Goal: Communication & Community: Answer question/provide support

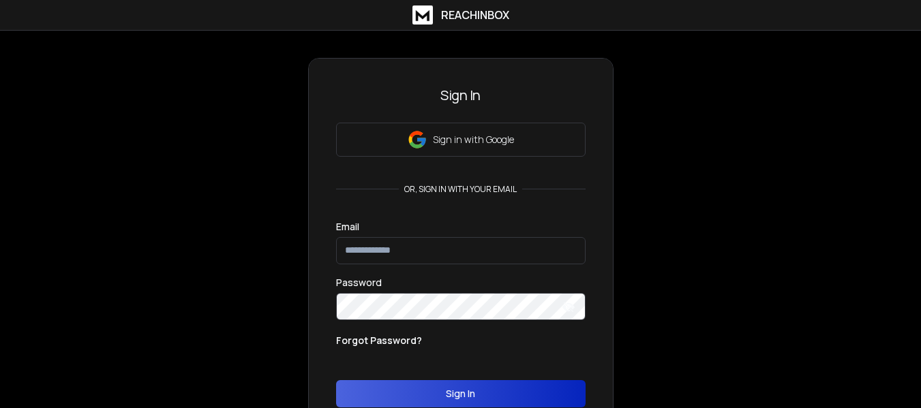
click at [444, 256] on input "email" at bounding box center [460, 250] width 249 height 27
type input "**********"
click at [336, 380] on button "Sign In" at bounding box center [460, 393] width 249 height 27
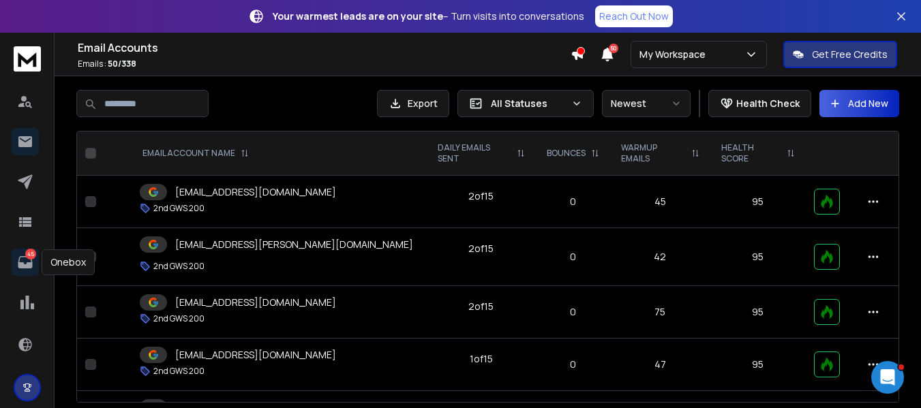
click at [22, 265] on icon at bounding box center [25, 262] width 14 height 12
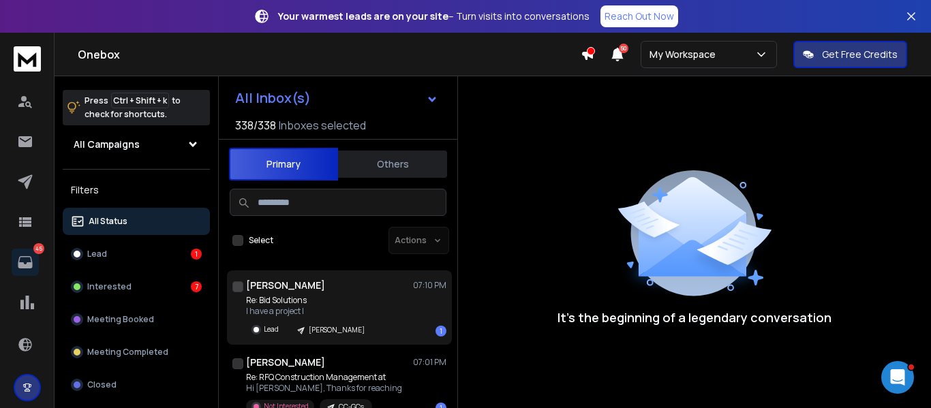
click at [344, 294] on div "Justin Martinez 07:10 PM Re: Bid Solutions I have a project I Lead Ace Raza Ahm…" at bounding box center [346, 308] width 200 height 58
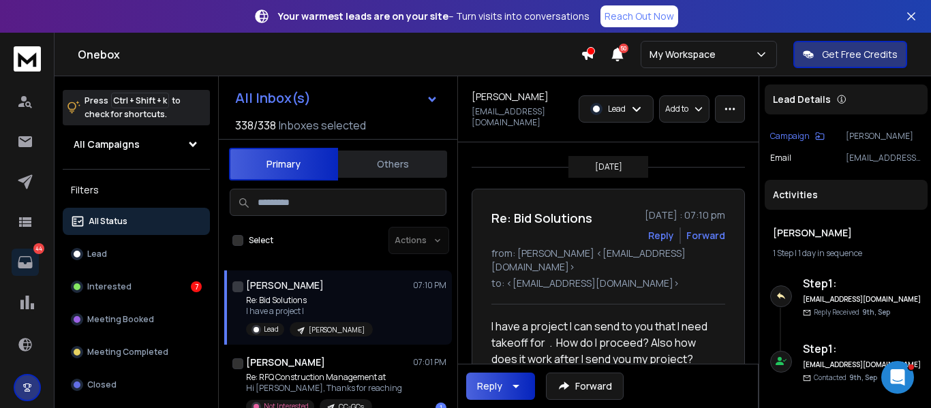
click at [474, 386] on button "Reply" at bounding box center [500, 386] width 69 height 27
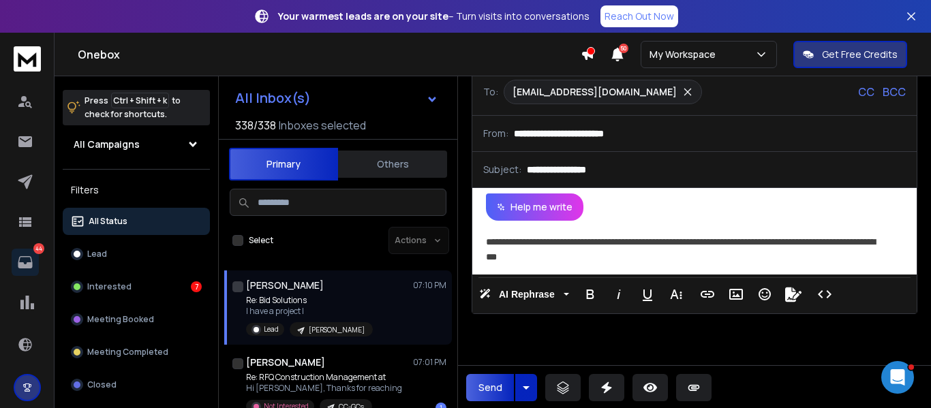
click at [611, 262] on div "**********" at bounding box center [687, 249] width 403 height 31
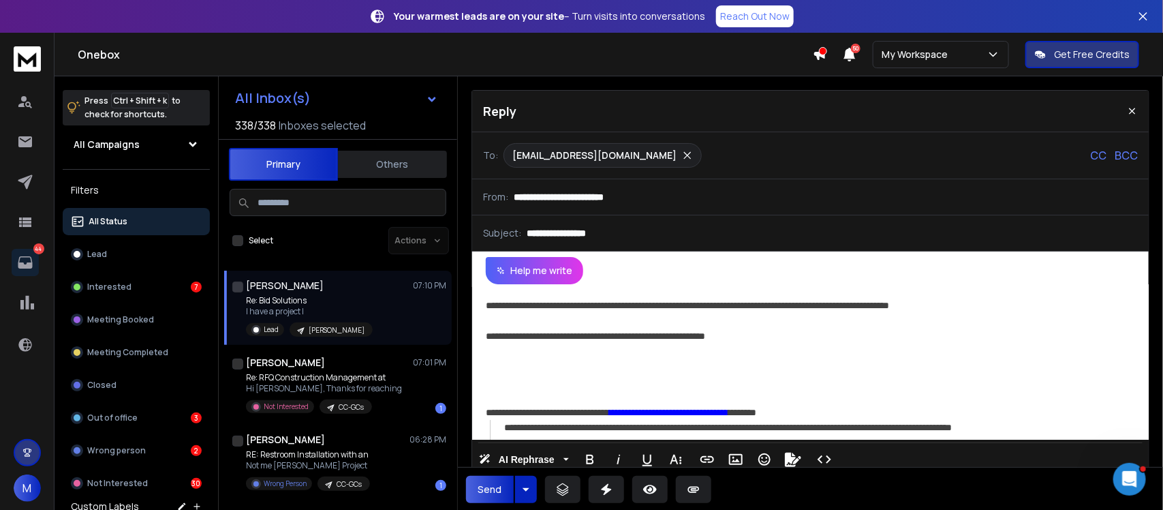
click at [535, 336] on div "**********" at bounding box center [802, 336] width 633 height 15
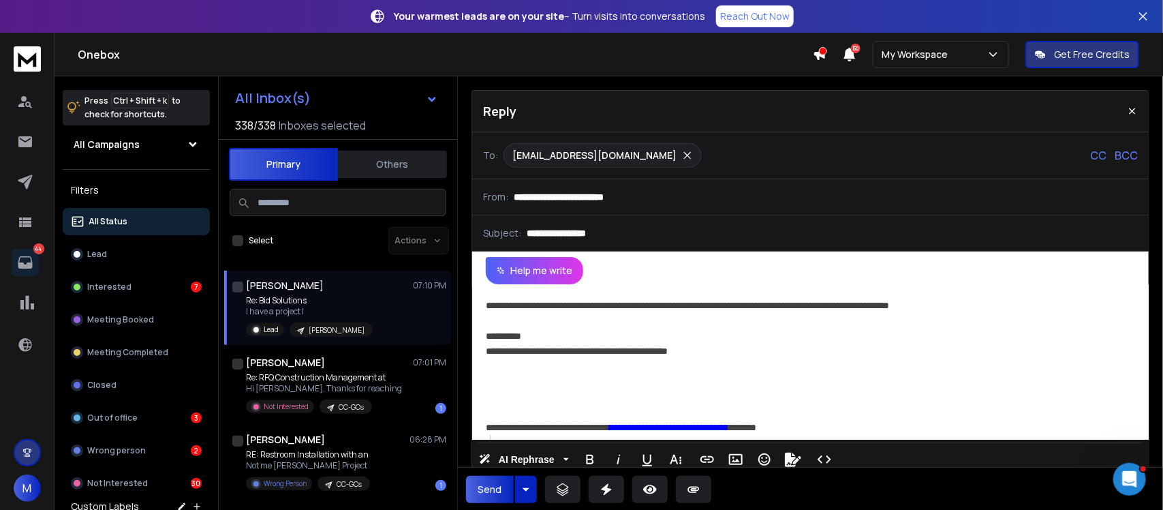
click at [571, 353] on div "**********" at bounding box center [802, 351] width 633 height 15
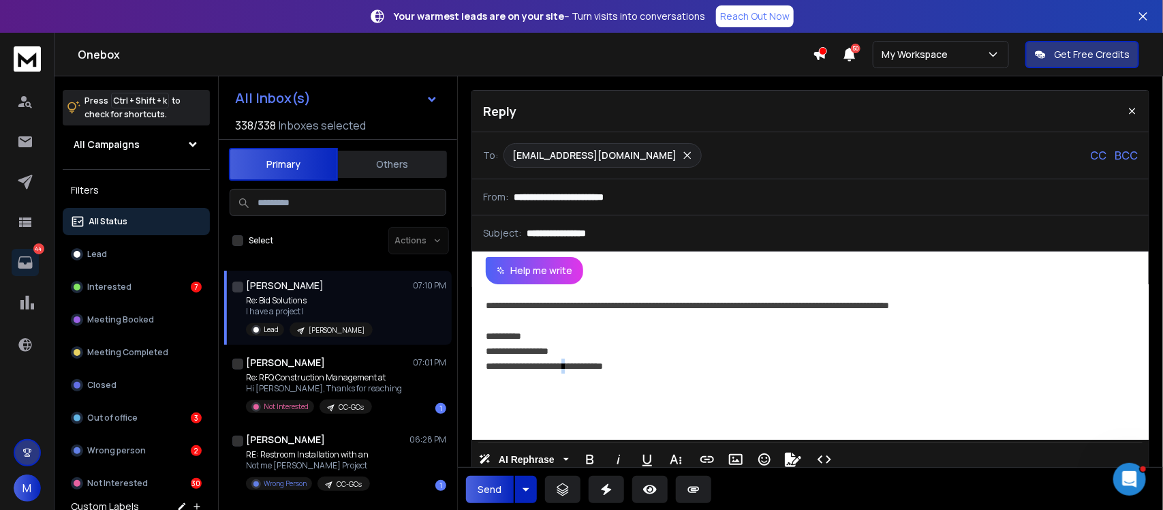
click at [593, 367] on div "**********" at bounding box center [802, 366] width 633 height 15
click at [493, 408] on button "Send" at bounding box center [490, 489] width 48 height 27
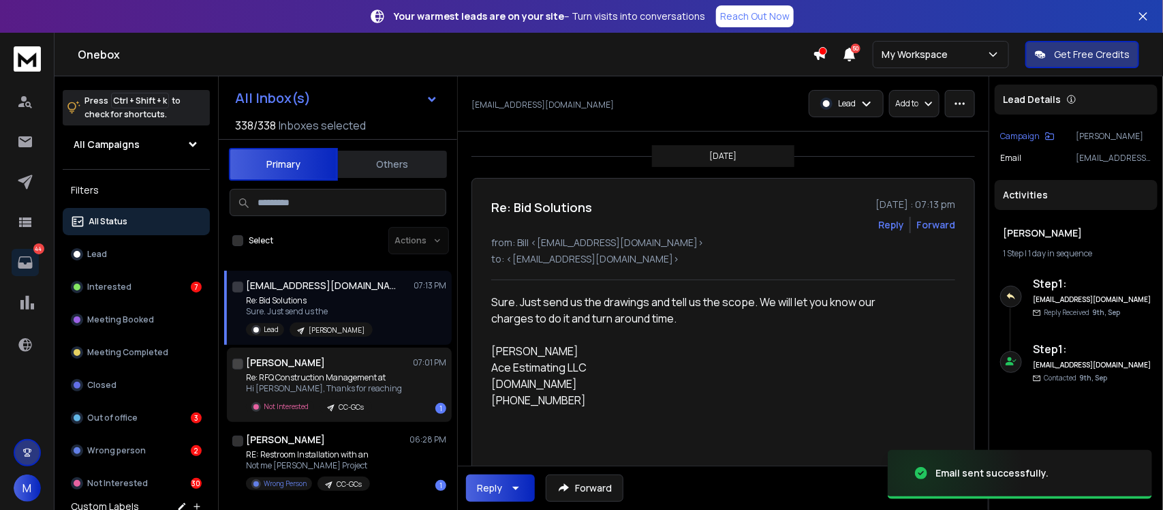
scroll to position [85, 0]
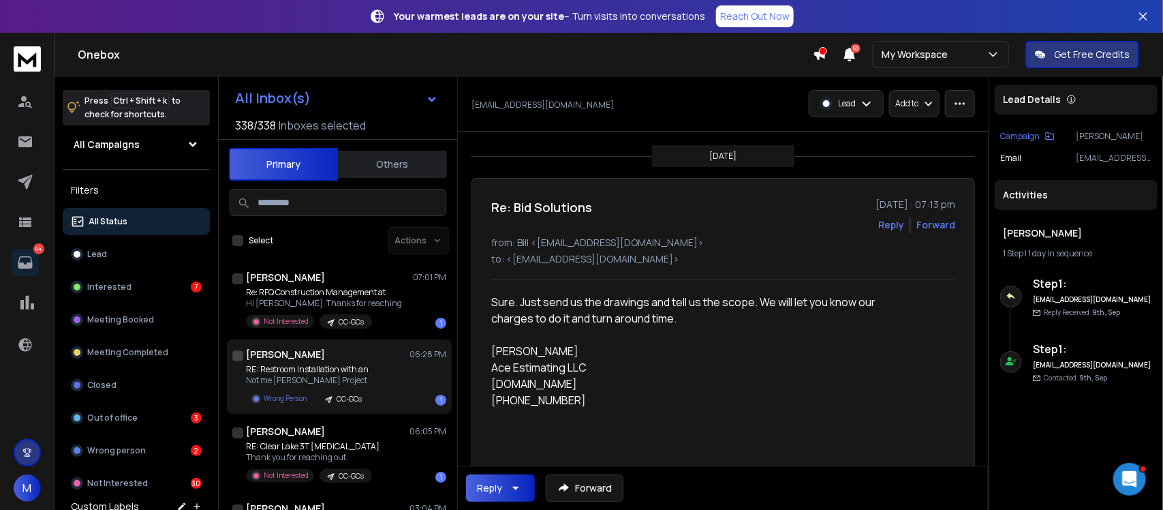
click at [371, 365] on div "RE: Restroom Installation with an Not me Richard McInturff Project Wrong Person…" at bounding box center [346, 385] width 200 height 42
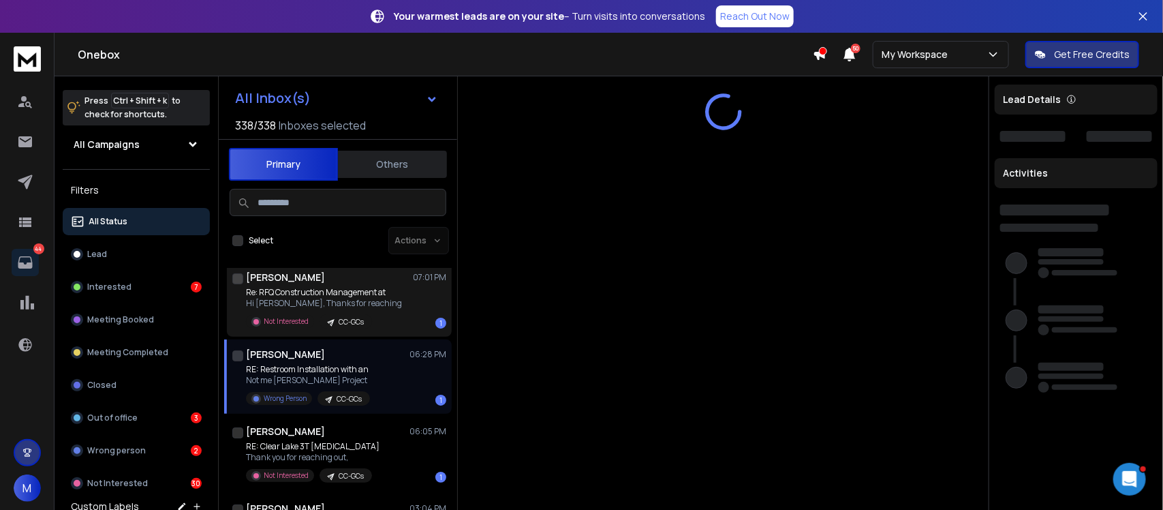
click at [389, 311] on div "Re: RFQ Construction Management at Hi Bill, Thanks for reaching Not Interested …" at bounding box center [346, 308] width 200 height 42
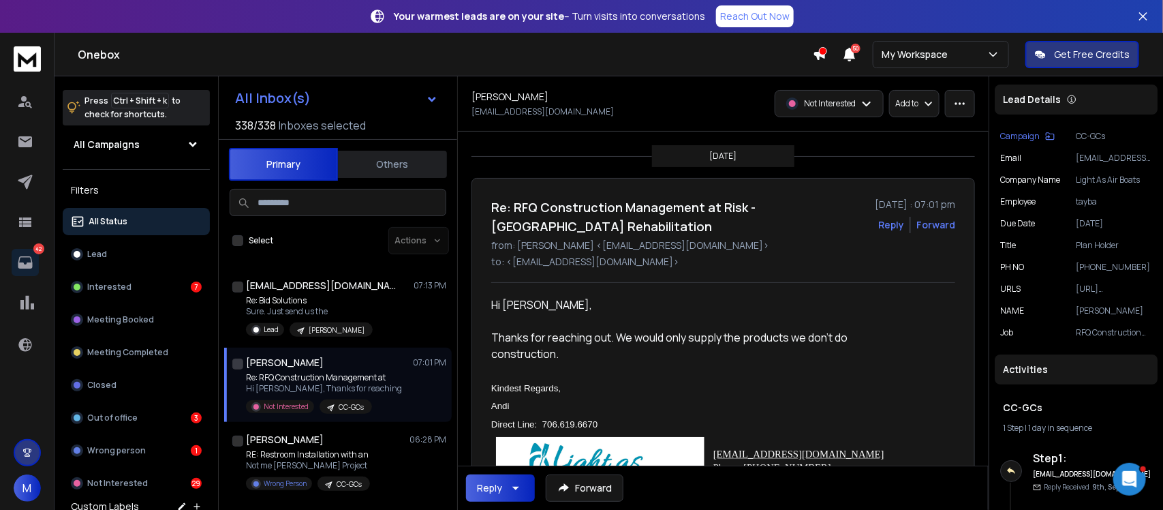
scroll to position [170, 0]
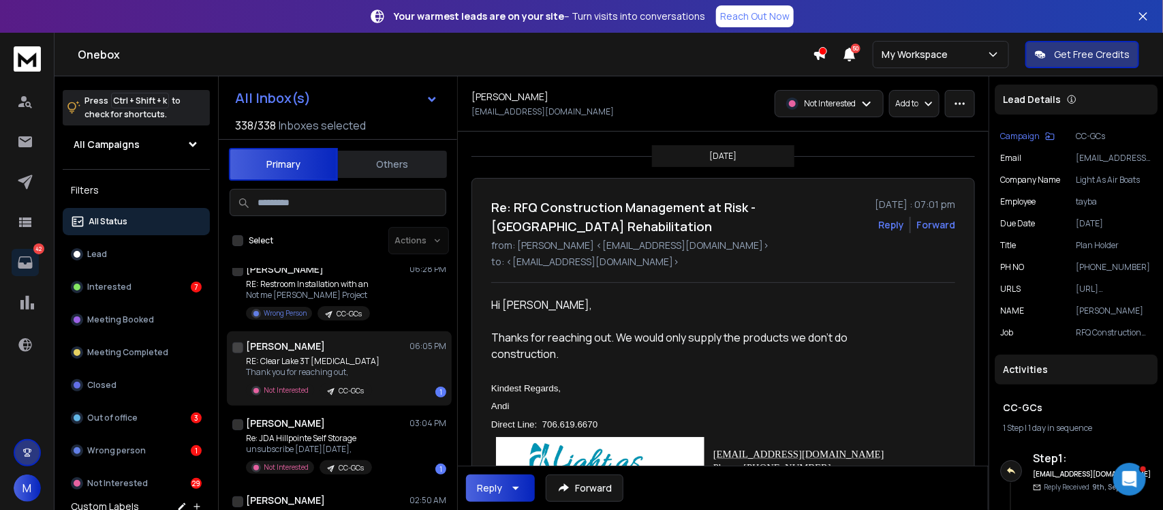
click at [368, 348] on div "Randall Bray 06:05 PM" at bounding box center [346, 346] width 200 height 14
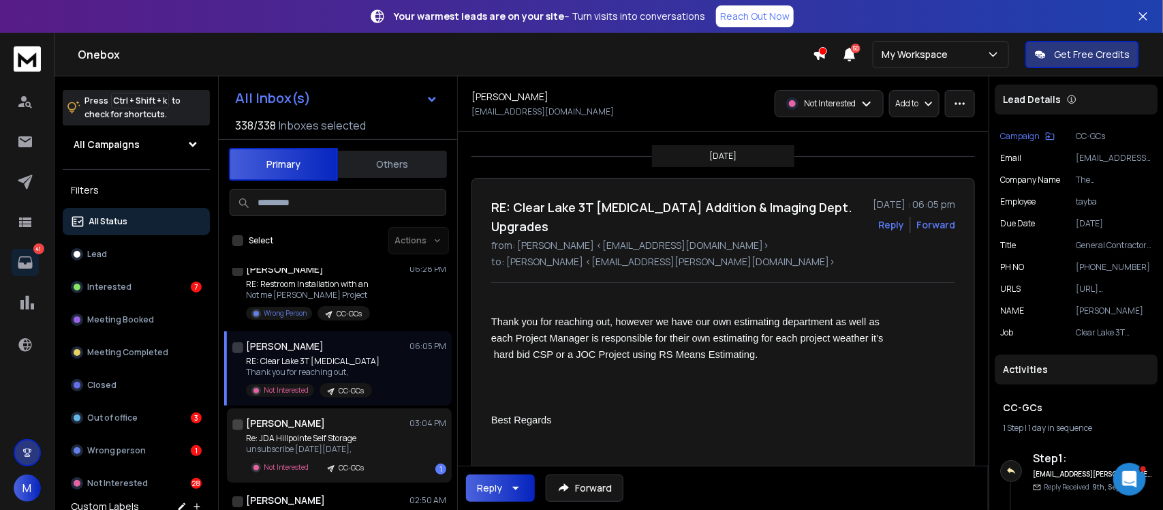
click at [369, 408] on div "Joel Diamon 03:04 PM" at bounding box center [346, 423] width 200 height 14
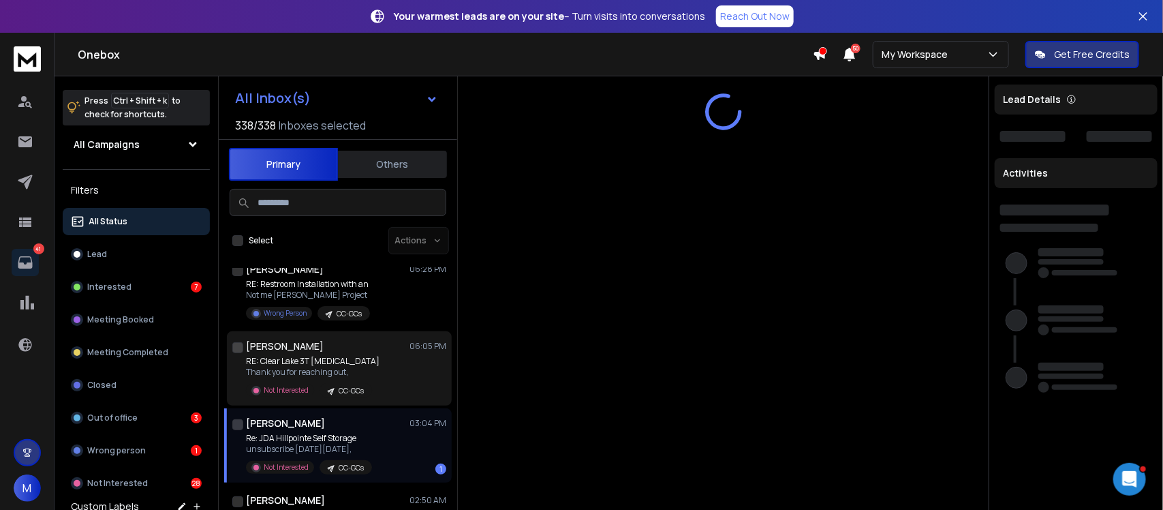
scroll to position [256, 0]
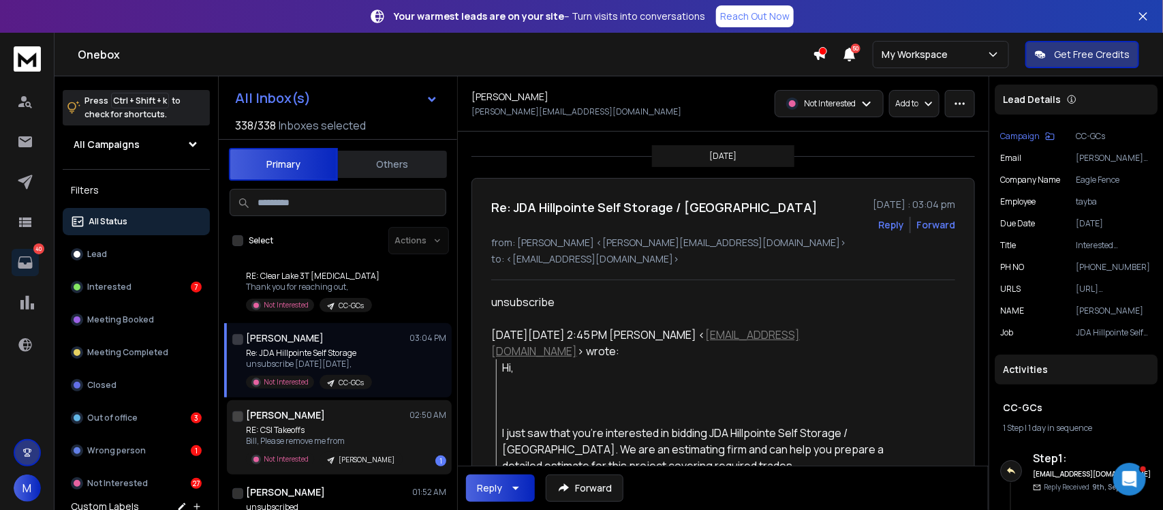
click at [371, 408] on div "David Dow 02:50 AM RE: CSI Takeoffs Bill, Please remove me from Not Interested …" at bounding box center [346, 437] width 200 height 58
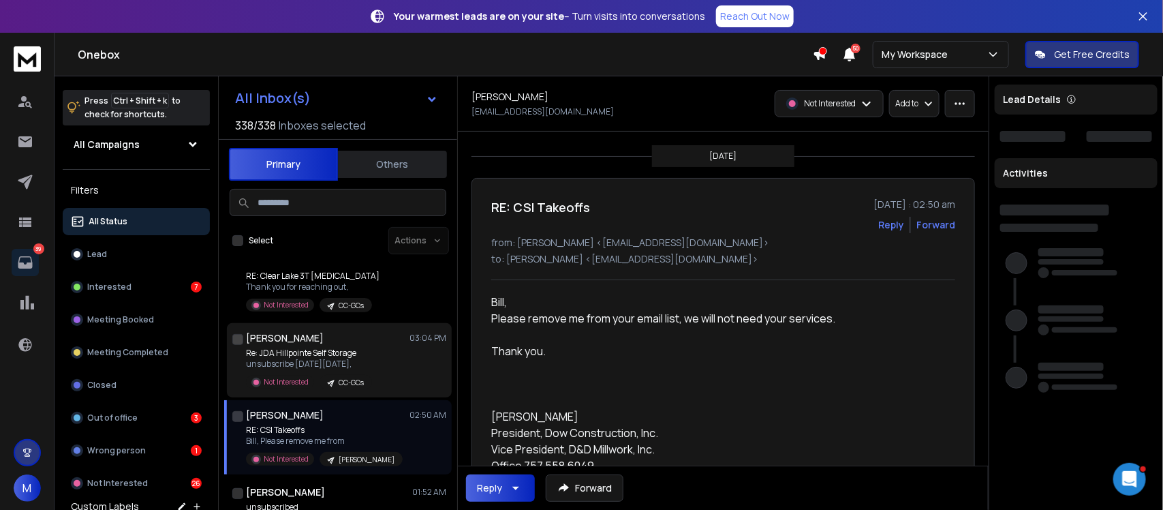
scroll to position [341, 0]
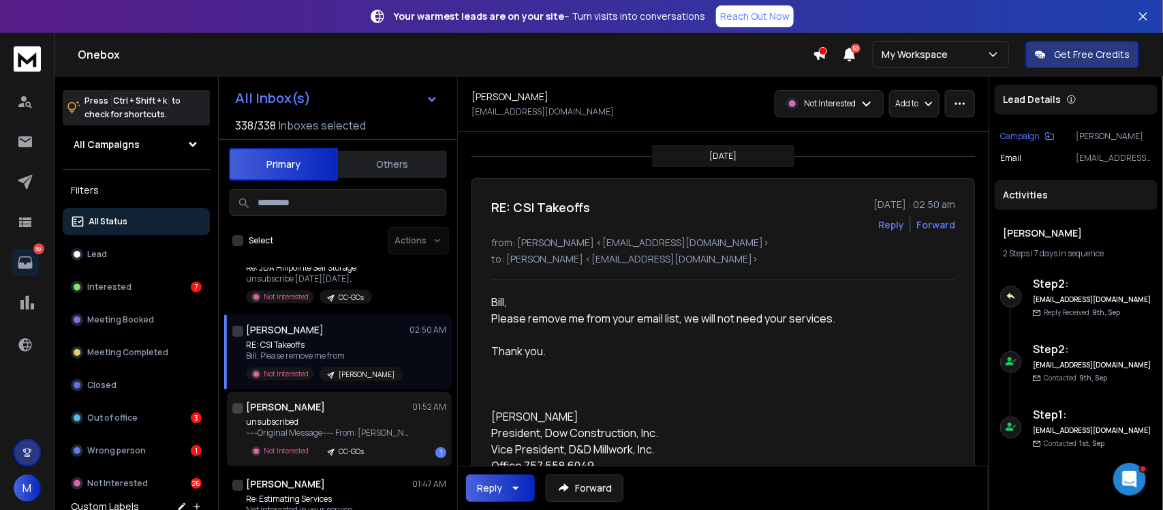
click at [401, 406] on div "Miles Hall 01:52 AM" at bounding box center [346, 407] width 200 height 14
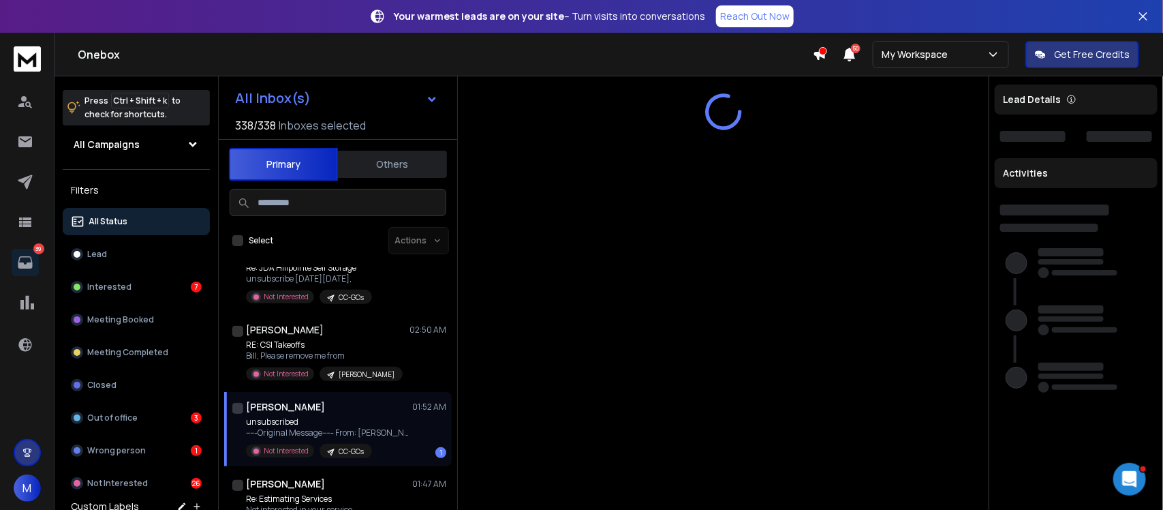
scroll to position [426, 0]
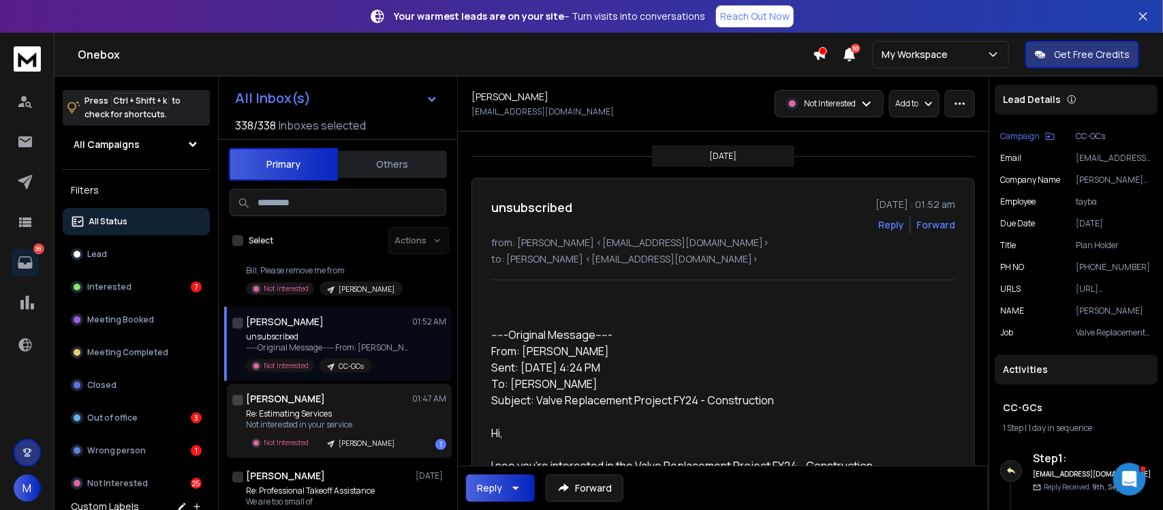
click at [382, 397] on div "Jeff Campbell 01:47 AM" at bounding box center [346, 399] width 200 height 14
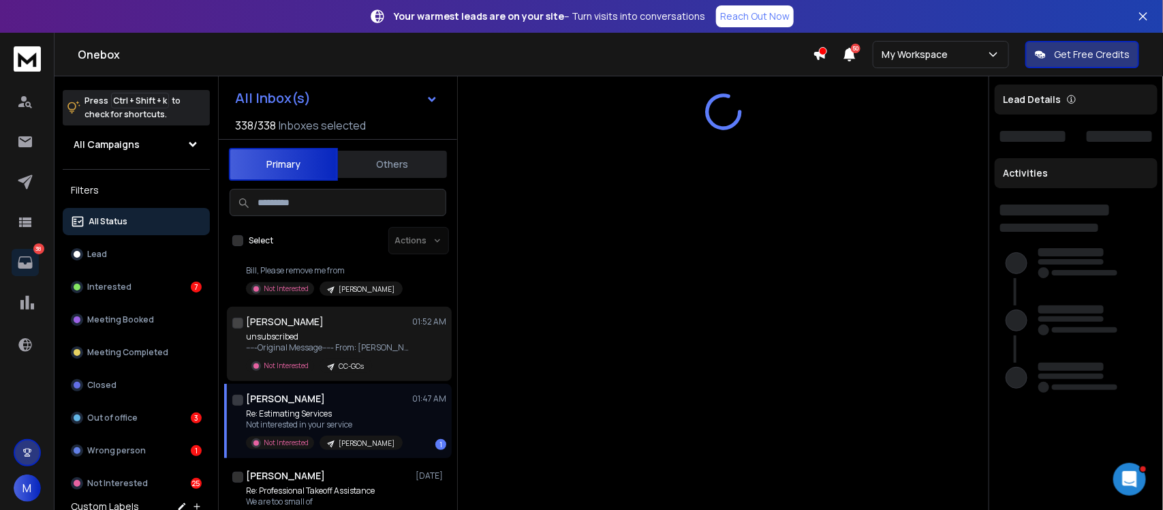
scroll to position [596, 0]
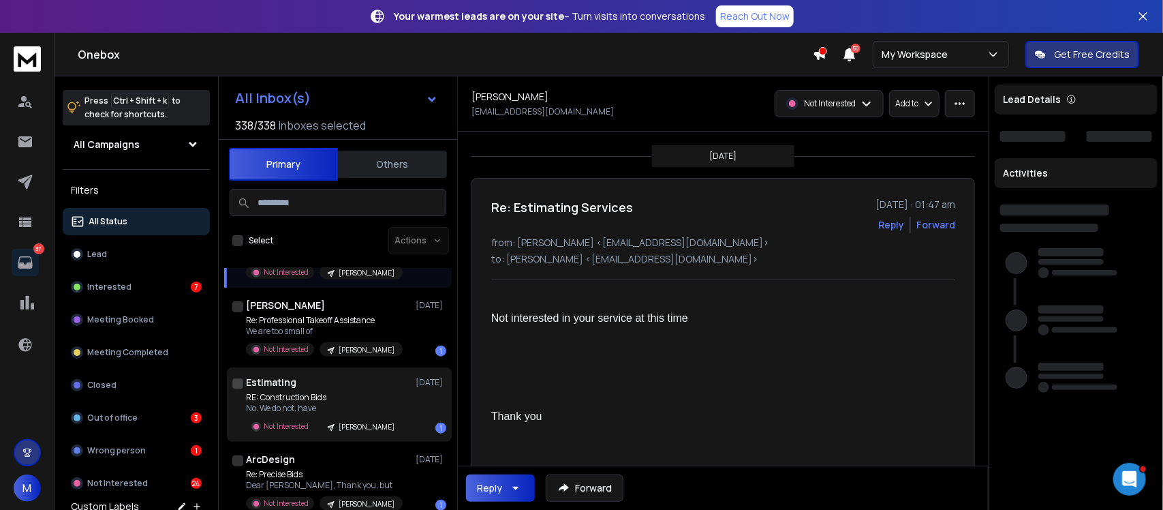
click at [397, 379] on div "Estimating 08 Sep" at bounding box center [346, 383] width 200 height 14
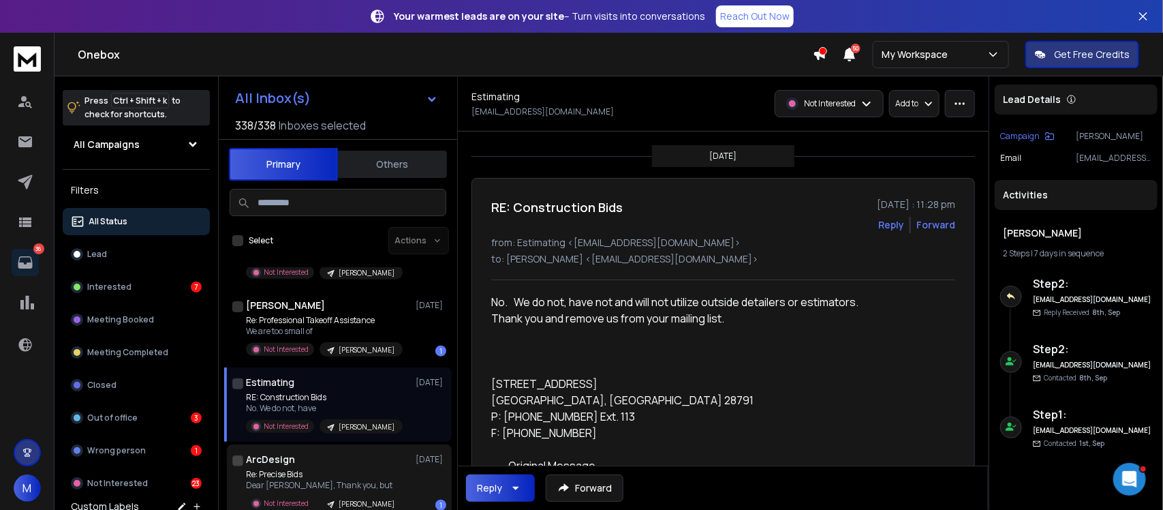
click at [386, 408] on div "ArcDesign 08 Sep" at bounding box center [346, 460] width 200 height 14
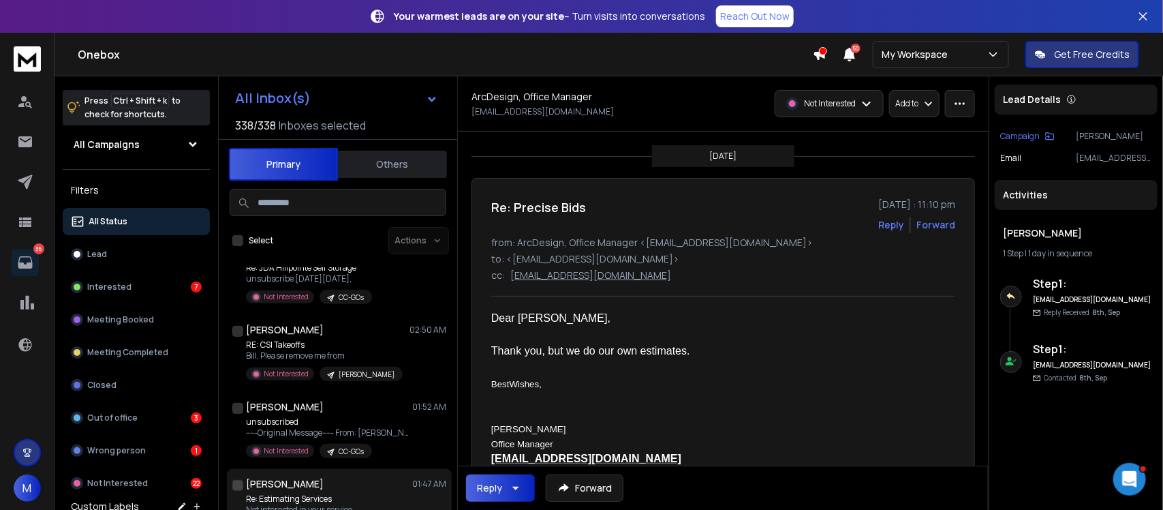
scroll to position [0, 0]
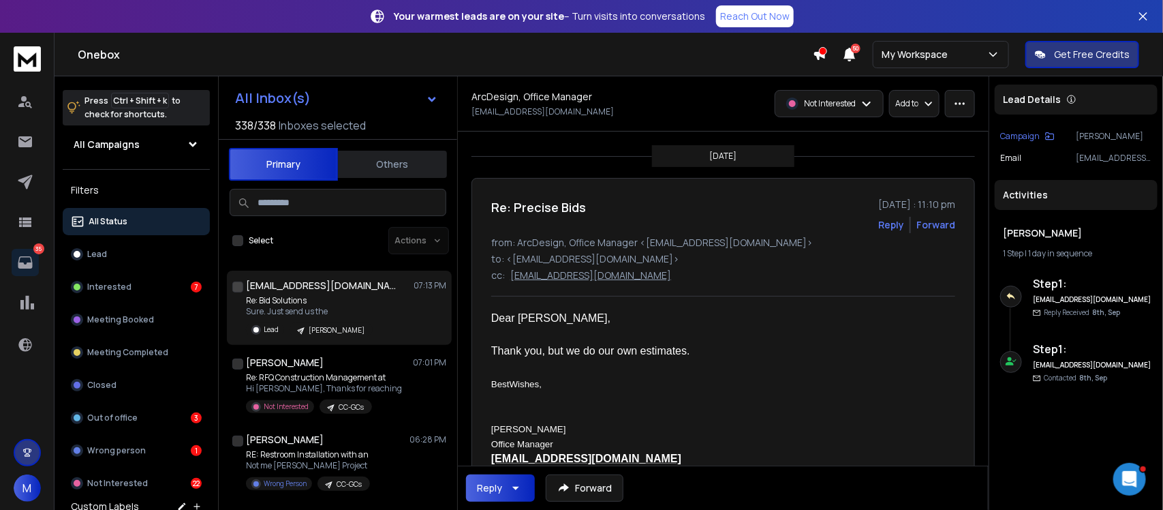
click at [397, 299] on div "Re: Bid Solutions Sure. Just send us the Lead Ace Raza Ahmad" at bounding box center [346, 316] width 200 height 42
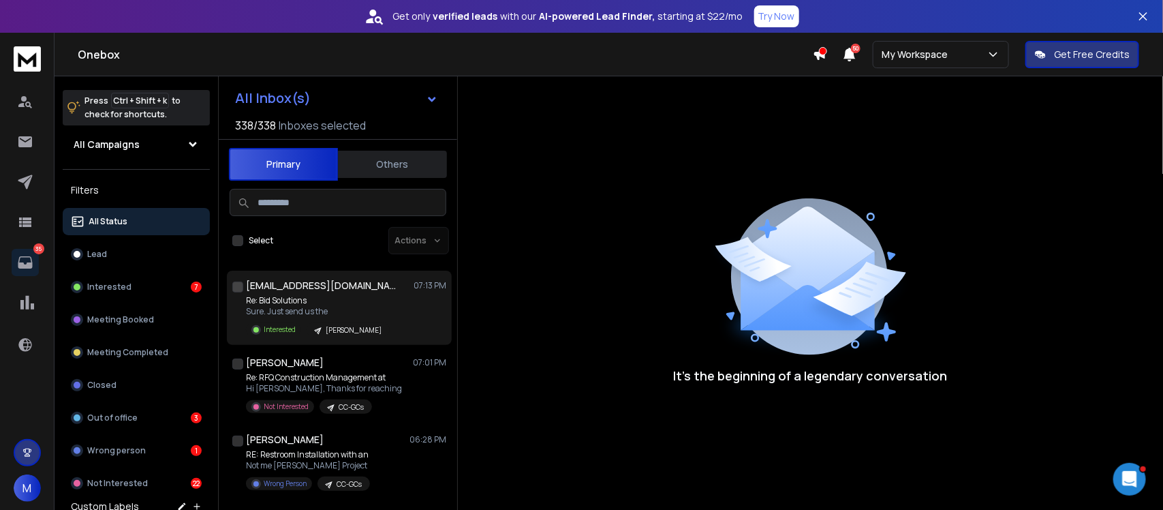
click at [331, 287] on h1 "[EMAIL_ADDRESS][DOMAIN_NAME]" at bounding box center [321, 286] width 150 height 14
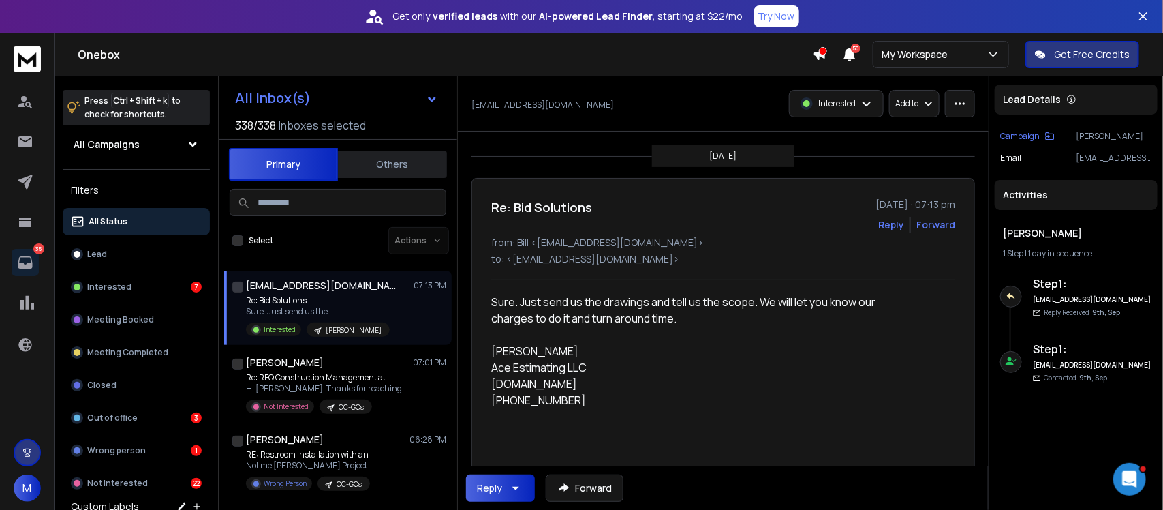
click at [327, 290] on h1 "[EMAIL_ADDRESS][DOMAIN_NAME]" at bounding box center [321, 286] width 150 height 14
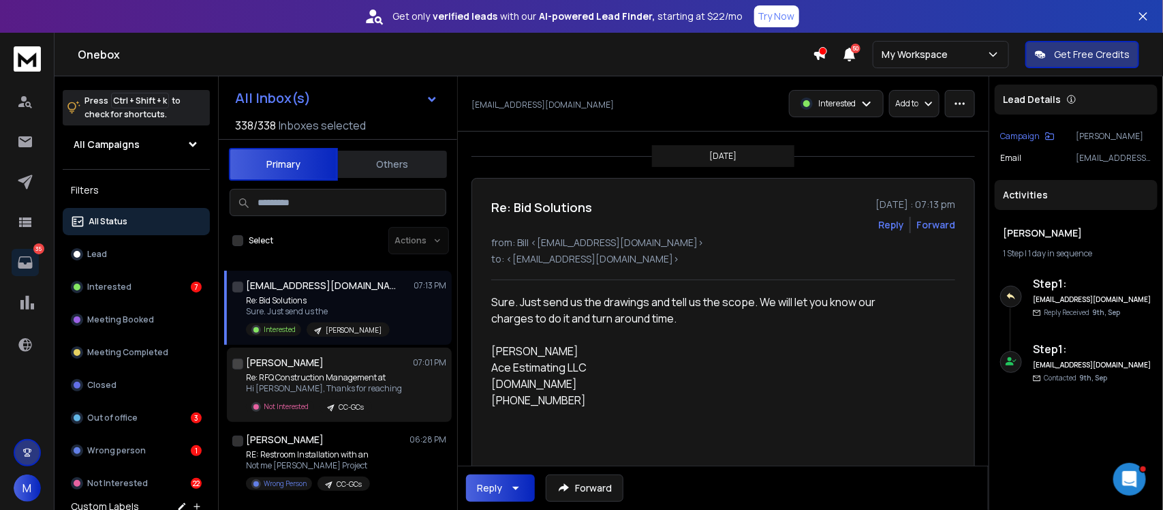
click at [376, 365] on div "Andi Van Airsdale 07:01 PM" at bounding box center [346, 363] width 200 height 14
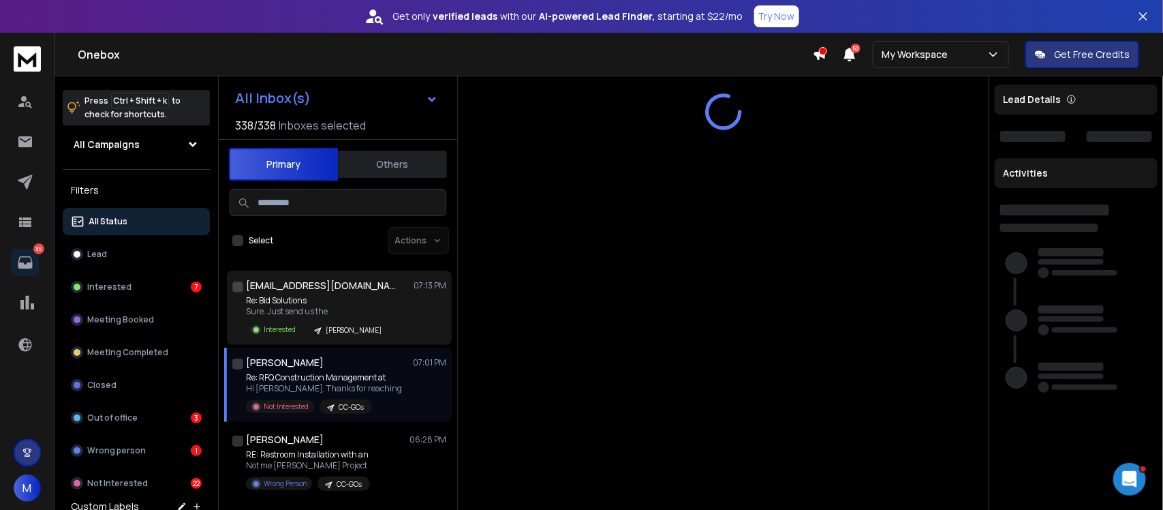
click at [401, 302] on div "Re: Bid Solutions Sure. Just send us the Interested Ace Raza Ahmad" at bounding box center [346, 316] width 200 height 42
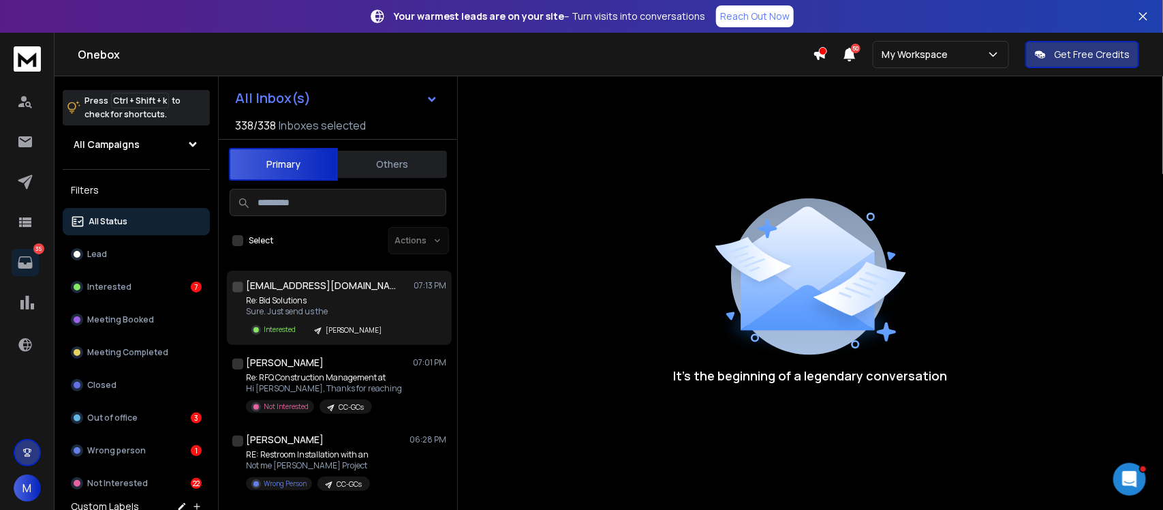
click at [363, 290] on h1 "[EMAIL_ADDRESS][DOMAIN_NAME]" at bounding box center [321, 286] width 150 height 14
